Goal: Find specific page/section: Find specific page/section

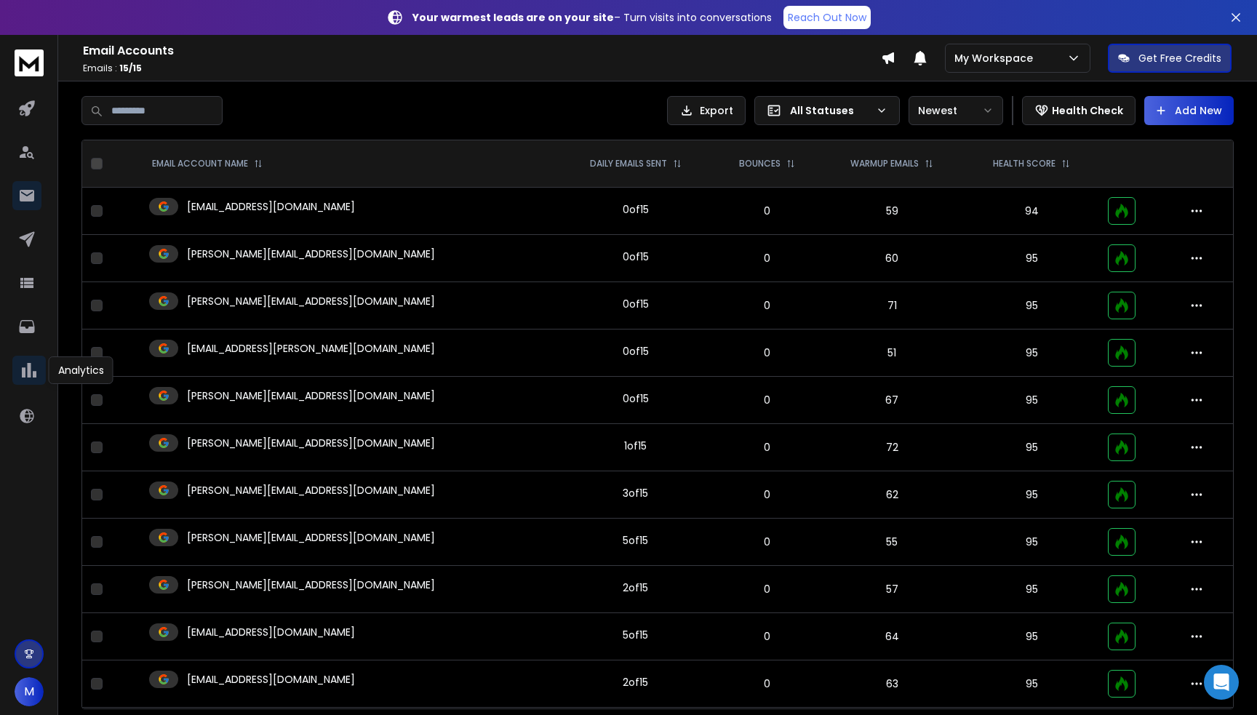
click at [28, 371] on icon at bounding box center [29, 370] width 15 height 15
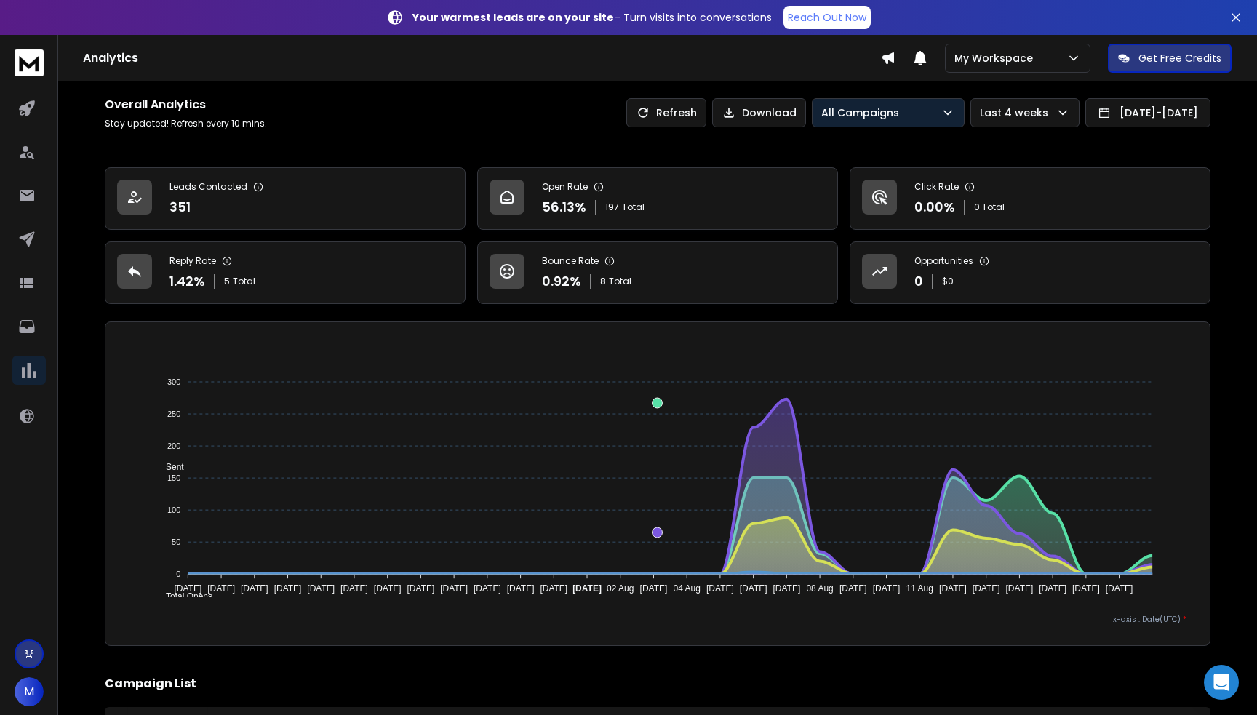
click at [830, 110] on p "All Campaigns" at bounding box center [863, 112] width 84 height 15
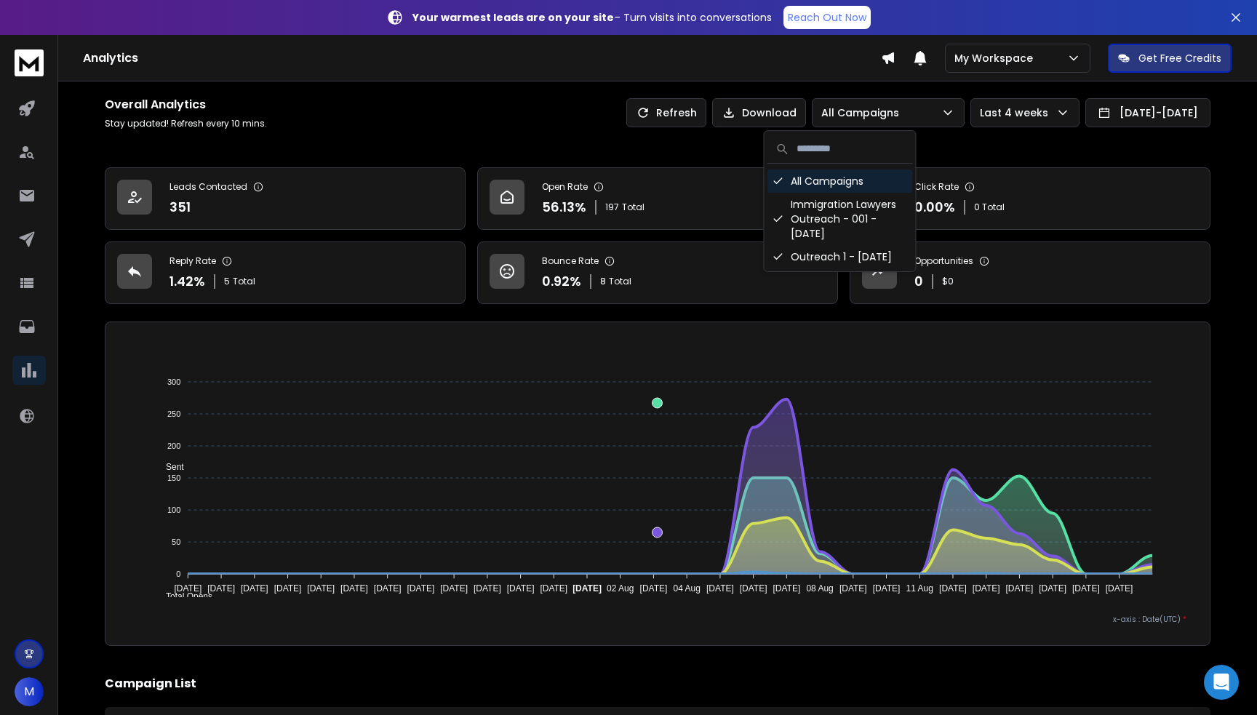
click at [825, 175] on div "All Campaigns" at bounding box center [839, 180] width 145 height 23
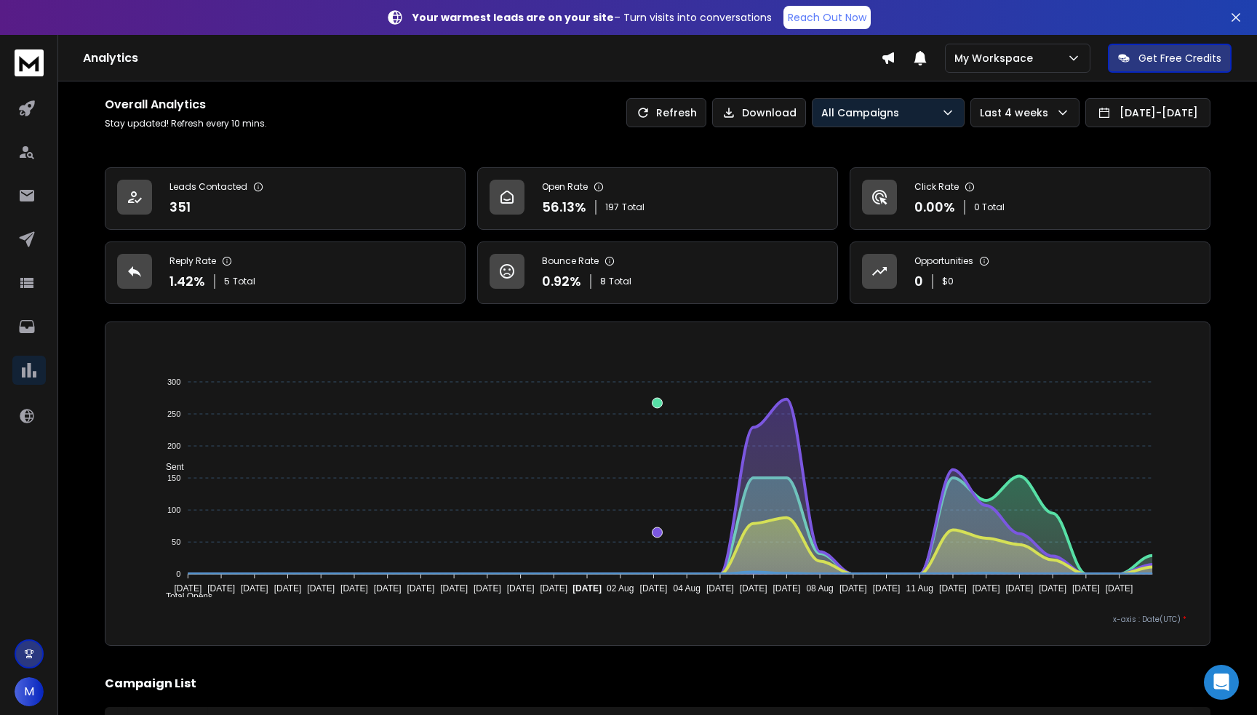
click at [828, 105] on p "All Campaigns" at bounding box center [863, 112] width 84 height 15
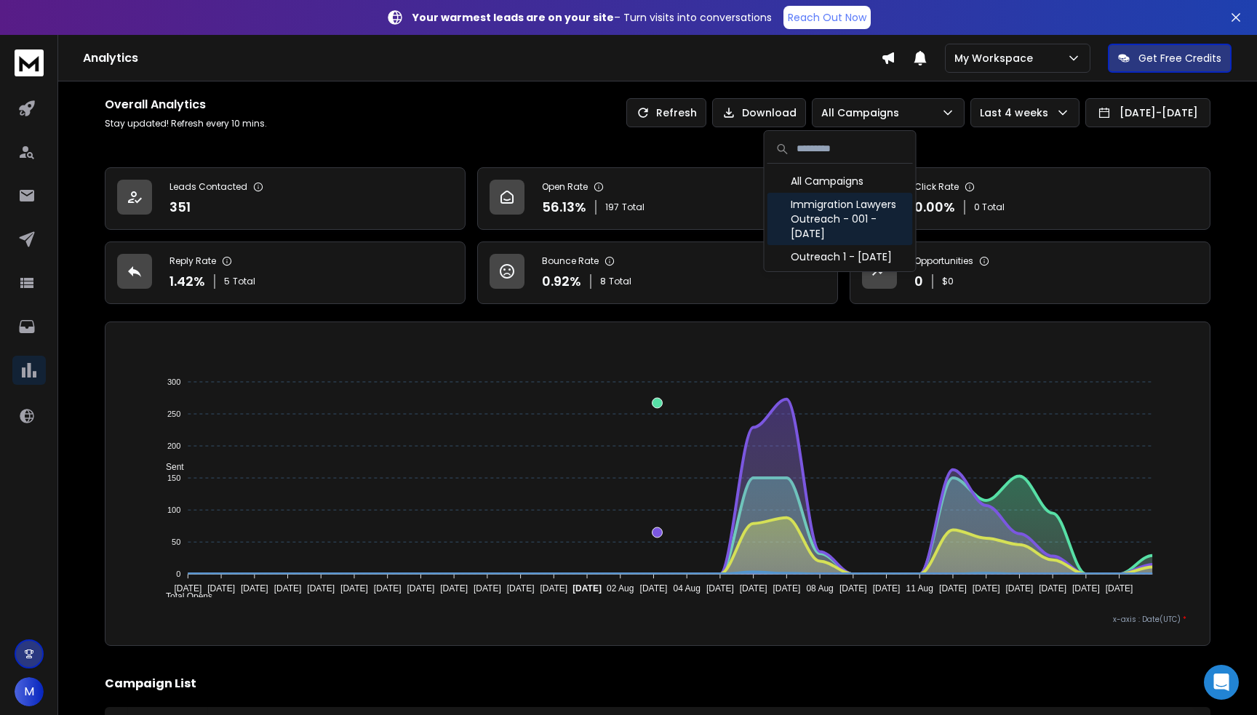
drag, startPoint x: 835, startPoint y: 194, endPoint x: 832, endPoint y: 212, distance: 17.7
click at [832, 212] on div "Immigration Lawyers Outreach - 001 - [DATE]" at bounding box center [839, 219] width 145 height 52
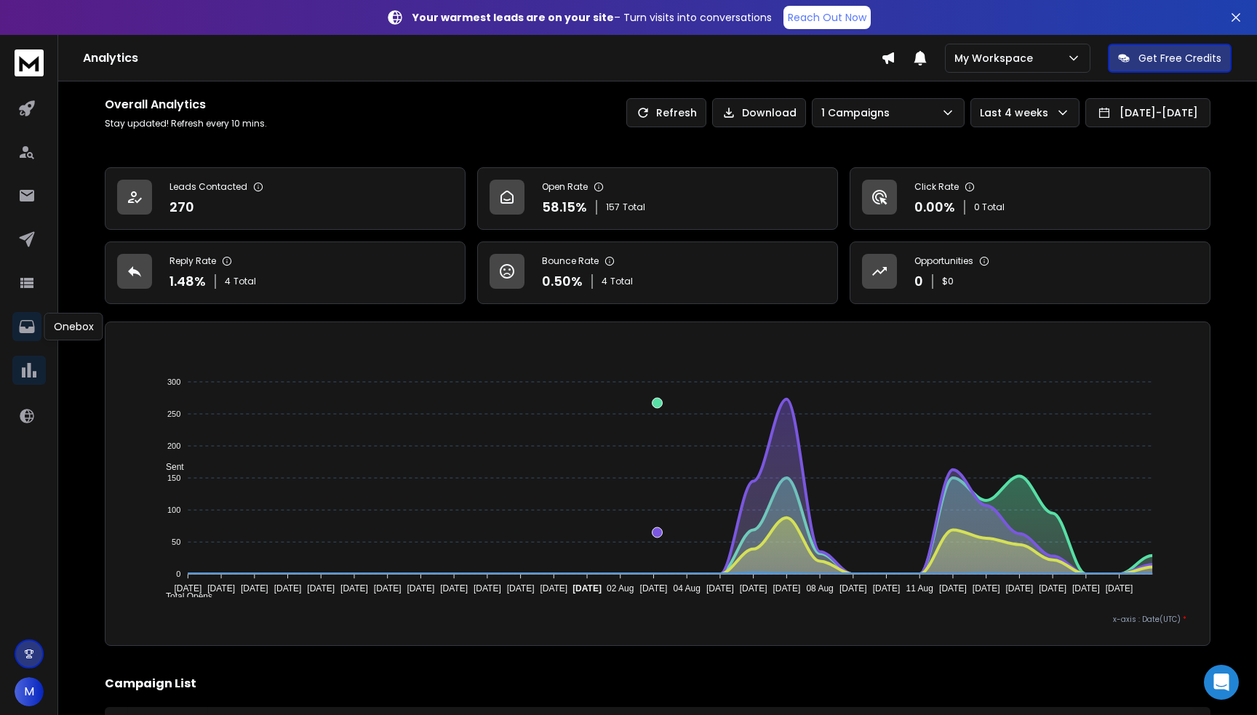
click at [26, 322] on icon at bounding box center [26, 326] width 17 height 17
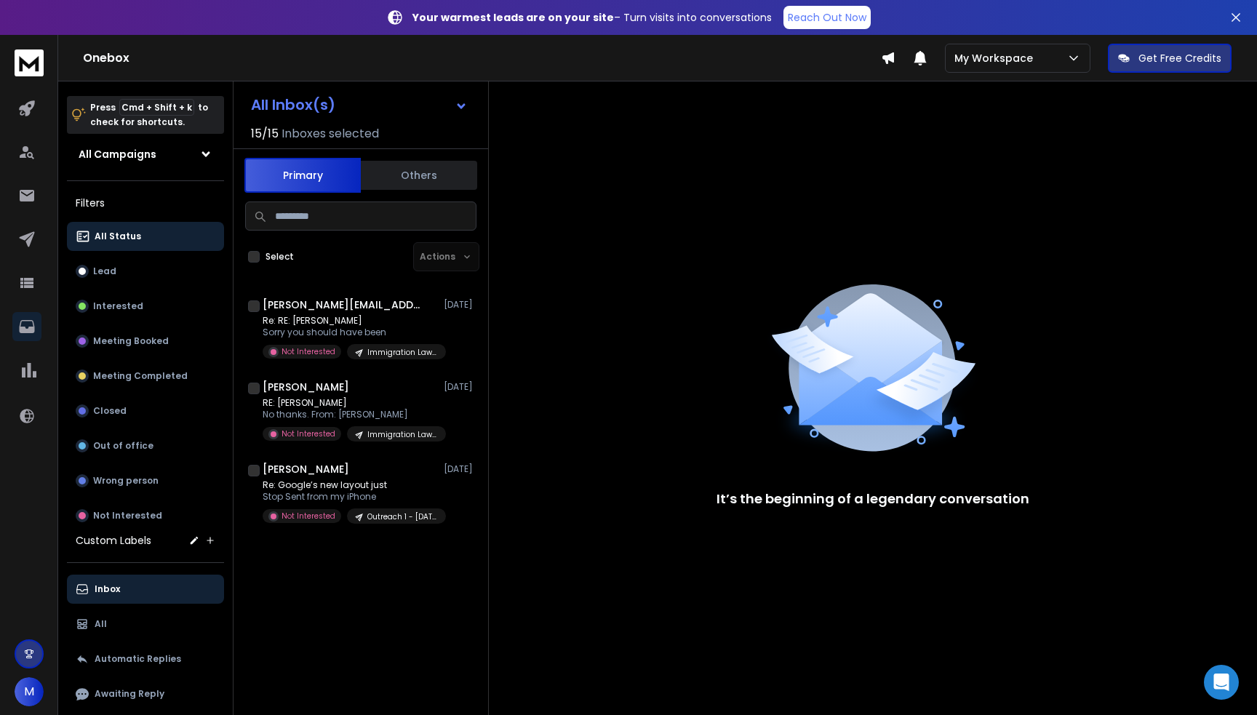
click at [335, 29] on div "Your warmest leads are on your site – Turn visits into conversations Reach Out …" at bounding box center [628, 17] width 1257 height 35
